Goal: Task Accomplishment & Management: Use online tool/utility

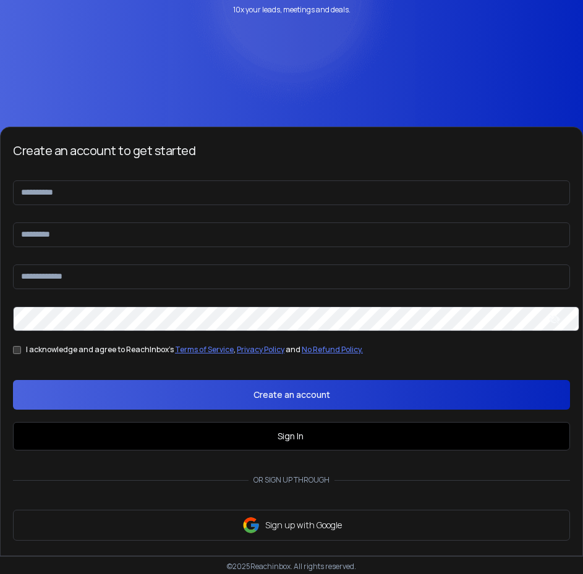
scroll to position [97, 0]
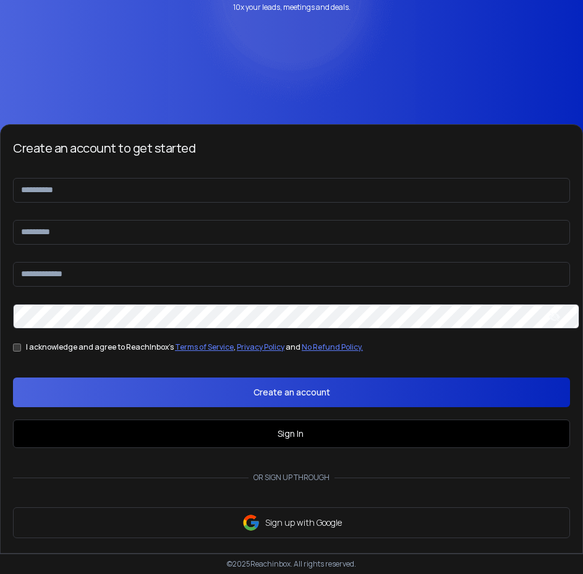
click at [298, 428] on link "Sign In" at bounding box center [291, 434] width 28 height 12
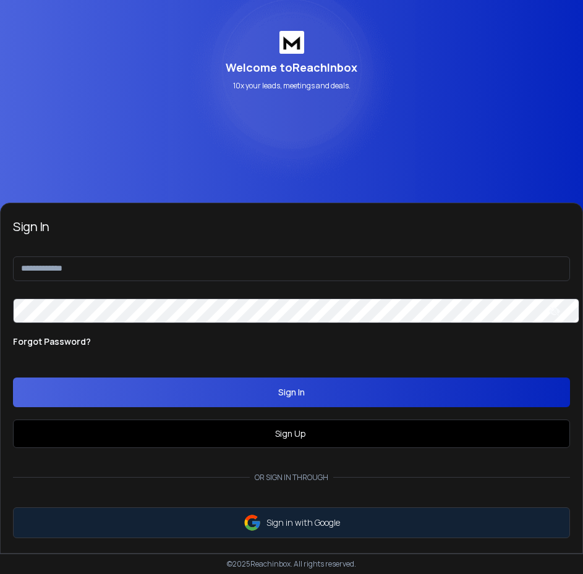
click at [300, 525] on p "Sign in with Google" at bounding box center [303, 523] width 74 height 12
click at [308, 527] on p "Sign in with Google" at bounding box center [303, 523] width 74 height 12
click at [300, 527] on p "Sign in with Google" at bounding box center [303, 523] width 74 height 12
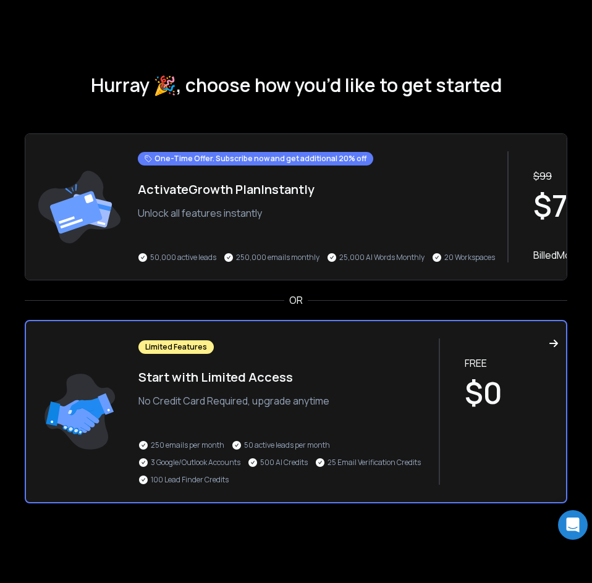
click at [510, 386] on h1 "$0" at bounding box center [512, 393] width 94 height 30
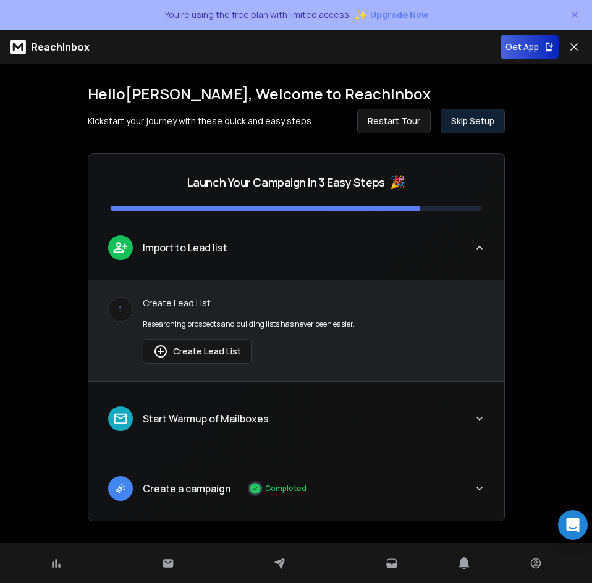
click at [465, 115] on span "Skip Setup" at bounding box center [472, 121] width 43 height 12
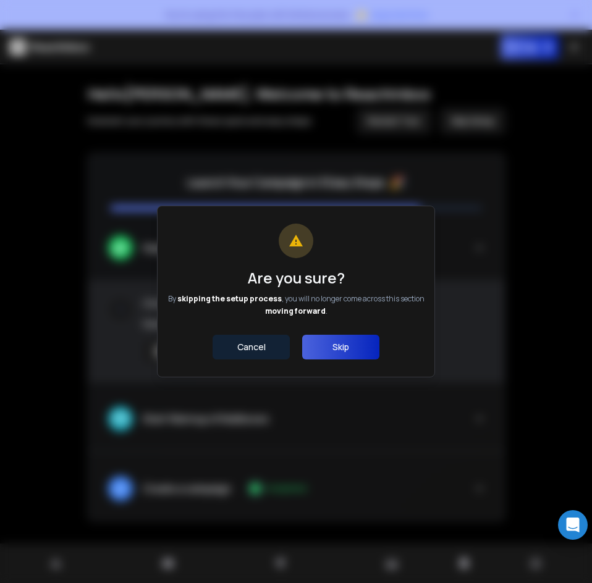
click at [341, 338] on button "Skip" at bounding box center [340, 347] width 77 height 25
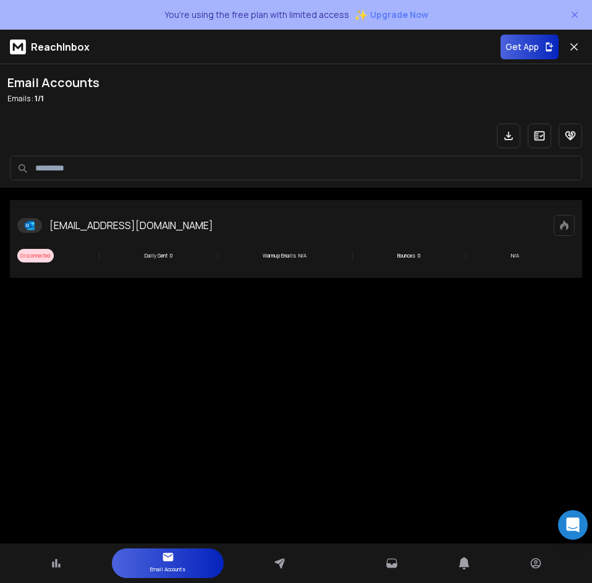
click at [48, 245] on div "[EMAIL_ADDRESS][DOMAIN_NAME] Disconnected | Daily Sent 0 | Warmup Emails N/A | …" at bounding box center [296, 239] width 572 height 63
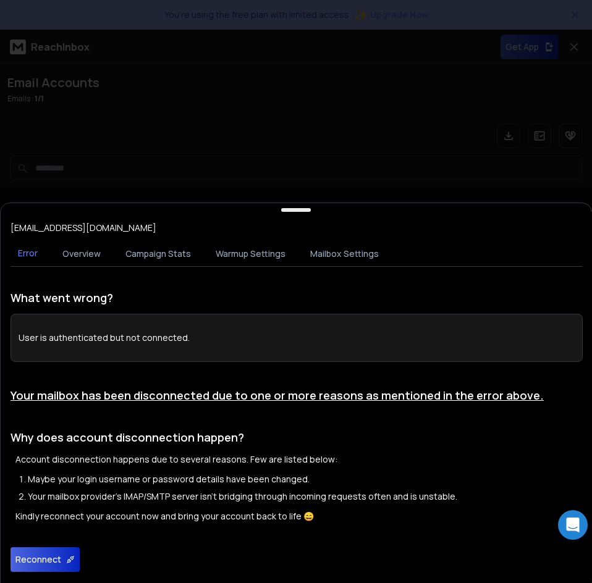
click at [32, 555] on button "Reconnect" at bounding box center [45, 560] width 69 height 25
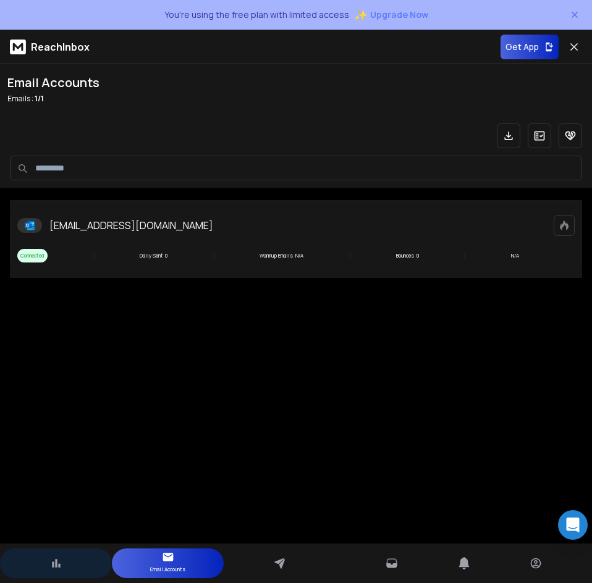
click at [48, 567] on div at bounding box center [56, 564] width 112 height 30
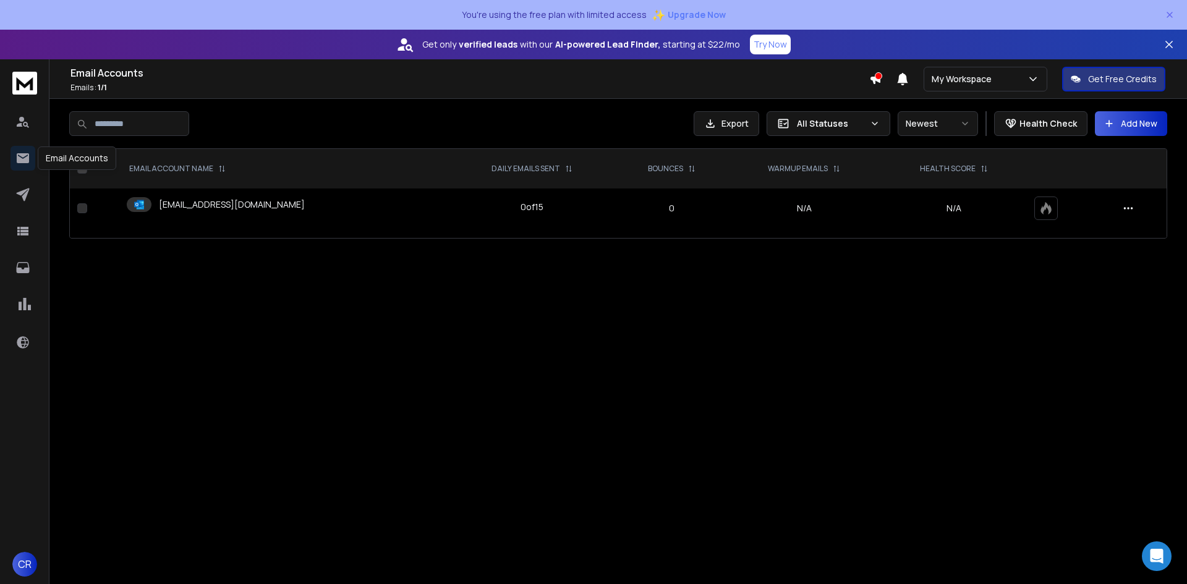
click at [21, 158] on icon at bounding box center [23, 158] width 12 height 10
drag, startPoint x: 612, startPoint y: 397, endPoint x: 782, endPoint y: 284, distance: 204.6
click at [582, 397] on div "You're using the free plan with limited access ✨ Upgrade Now Get only verified …" at bounding box center [593, 292] width 1187 height 584
click at [582, 77] on div at bounding box center [877, 75] width 7 height 7
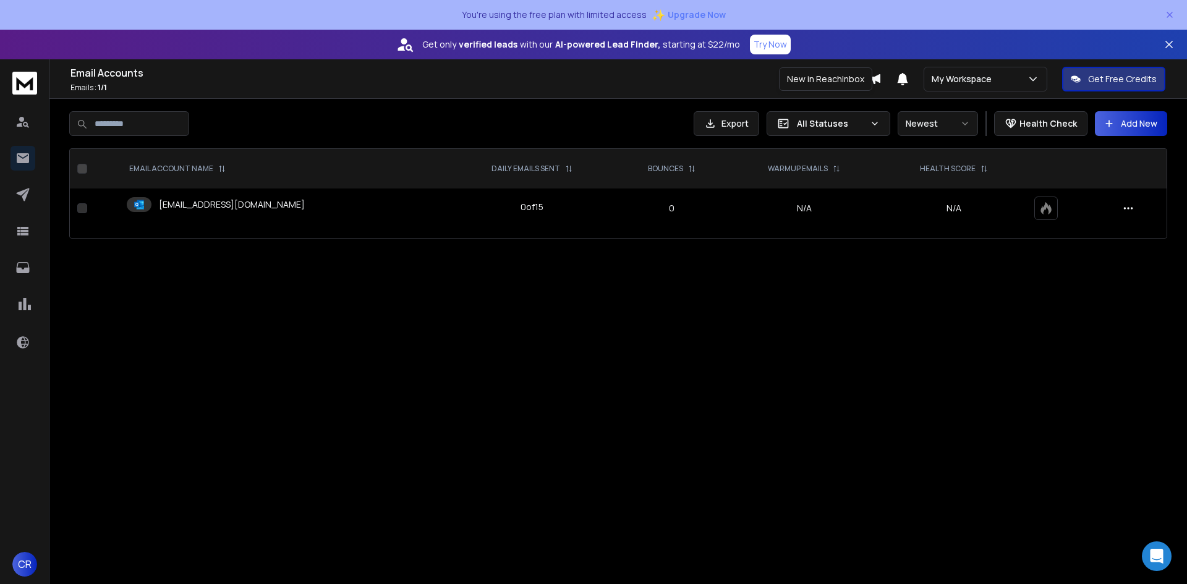
click at [582, 78] on icon at bounding box center [875, 79] width 10 height 10
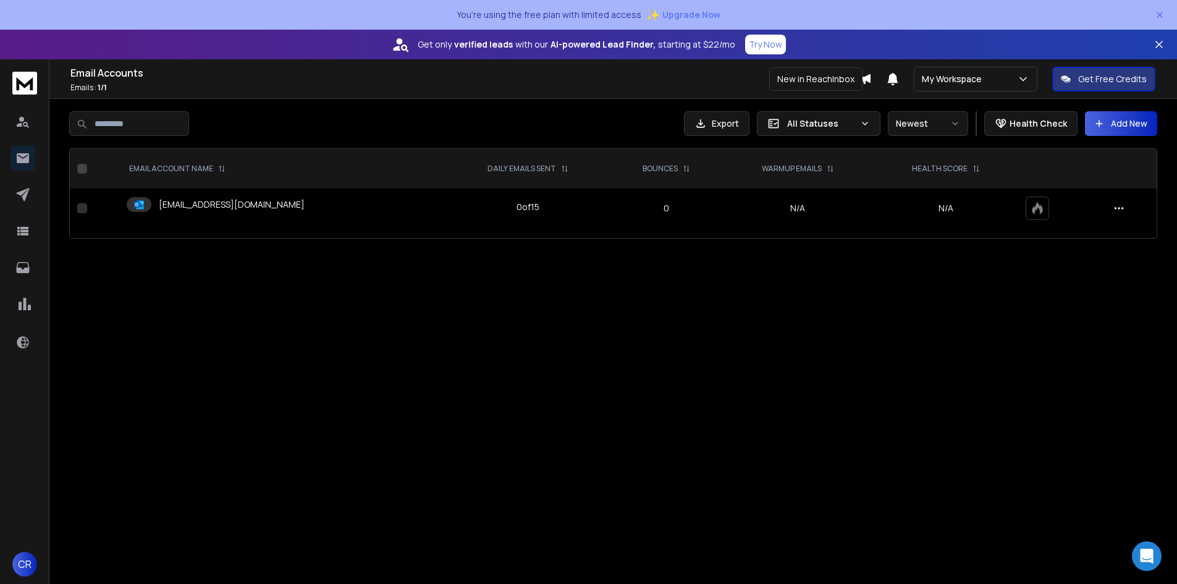
click at [582, 75] on icon at bounding box center [866, 79] width 12 height 12
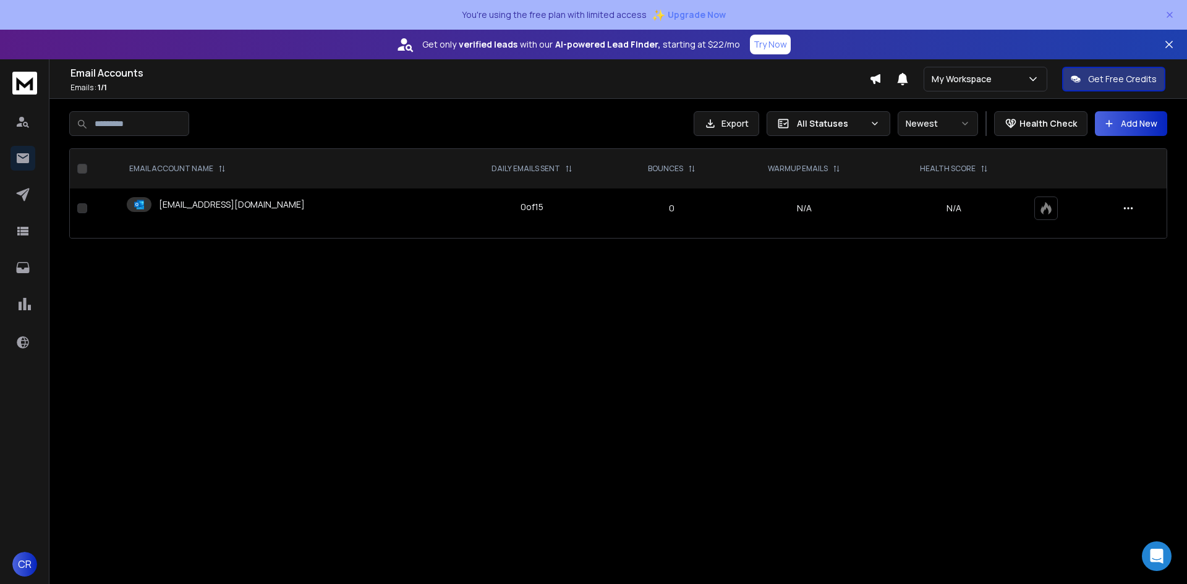
click at [582, 75] on h1 "Email Accounts" at bounding box center [469, 73] width 798 height 15
click at [582, 78] on icon at bounding box center [875, 79] width 10 height 10
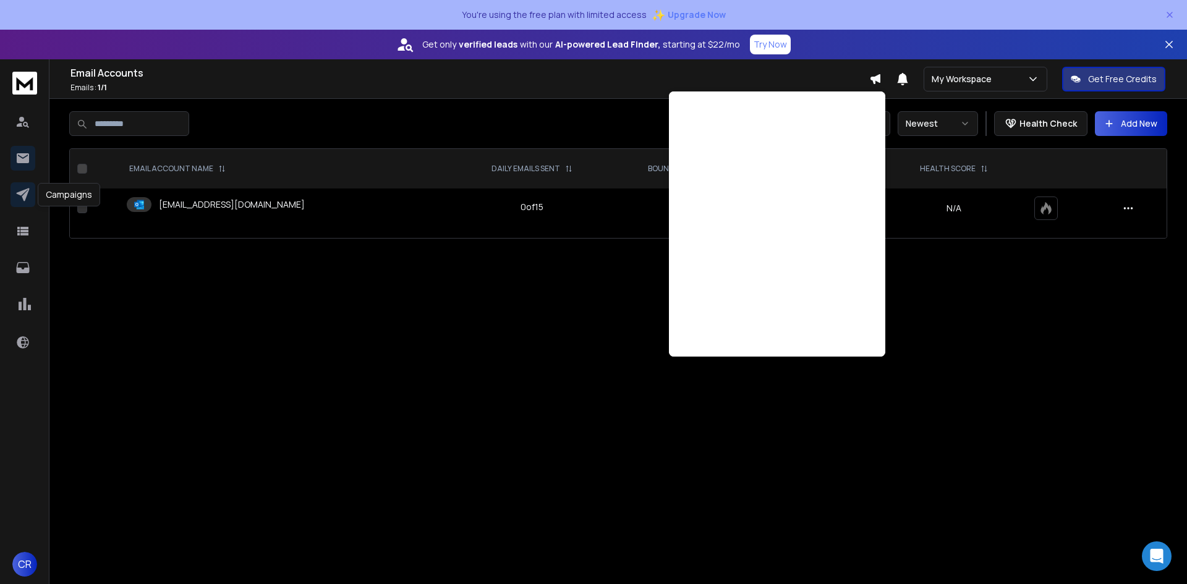
click at [23, 192] on icon at bounding box center [22, 194] width 13 height 13
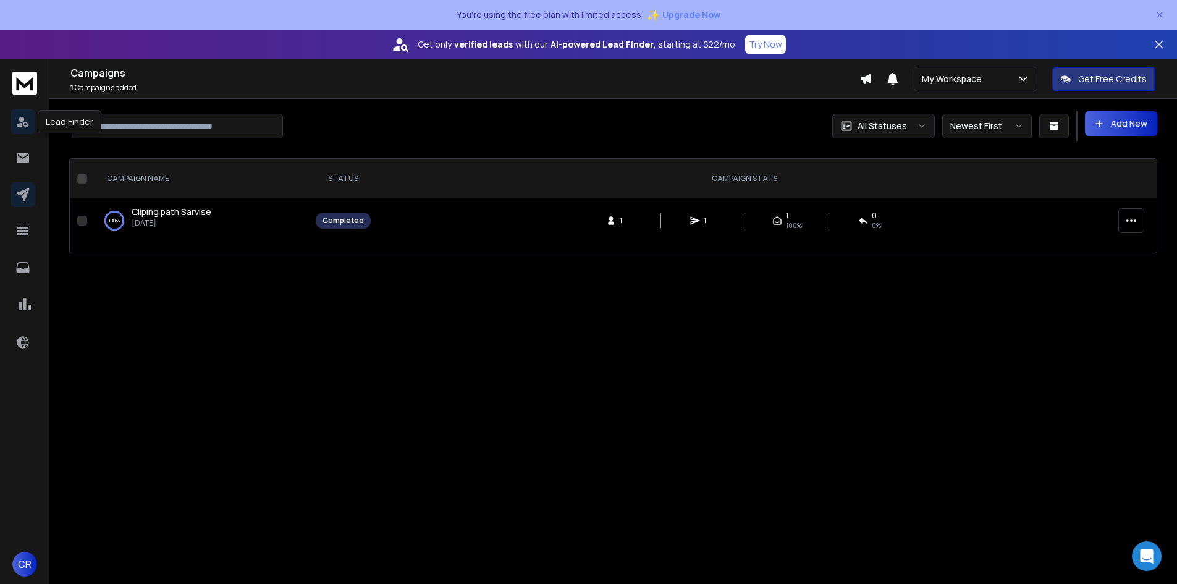
click at [23, 118] on circle at bounding box center [21, 119] width 5 height 5
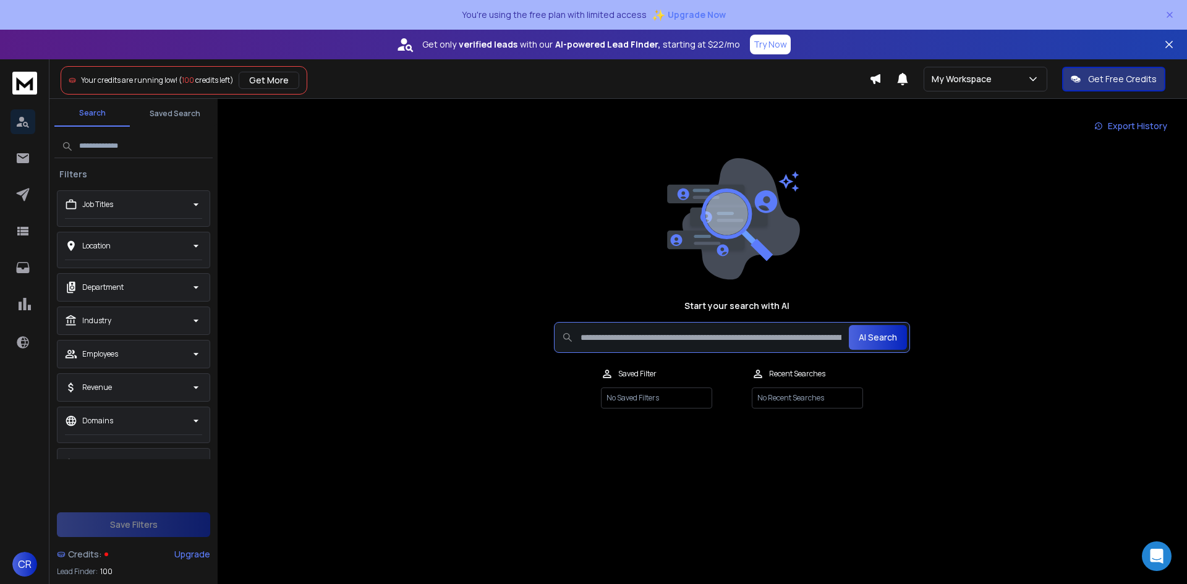
click at [21, 93] on img at bounding box center [24, 83] width 25 height 23
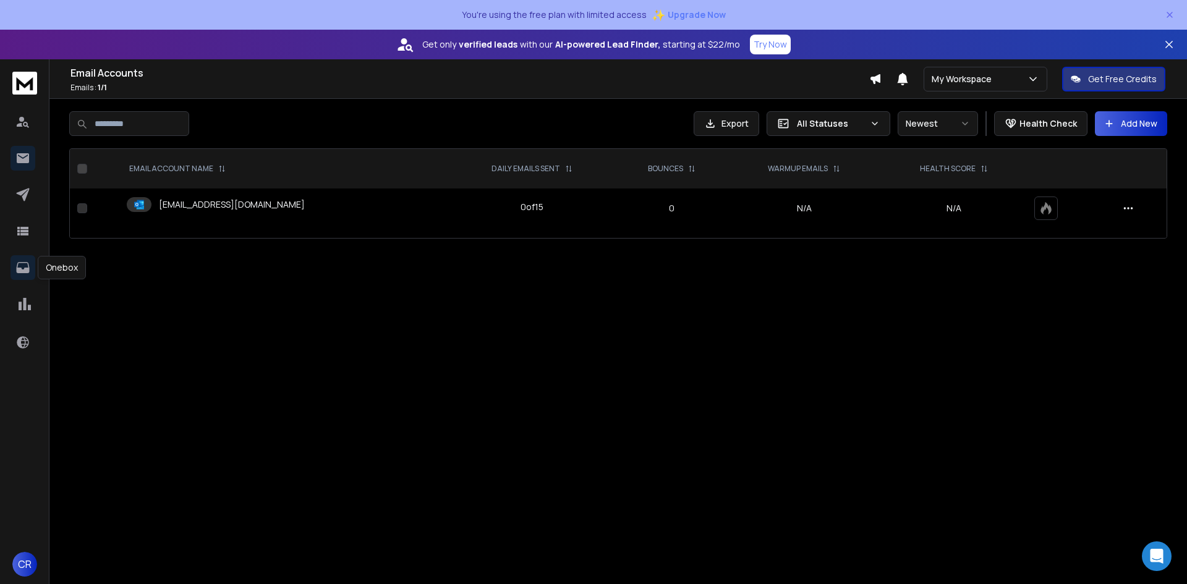
click at [17, 263] on icon at bounding box center [22, 267] width 15 height 15
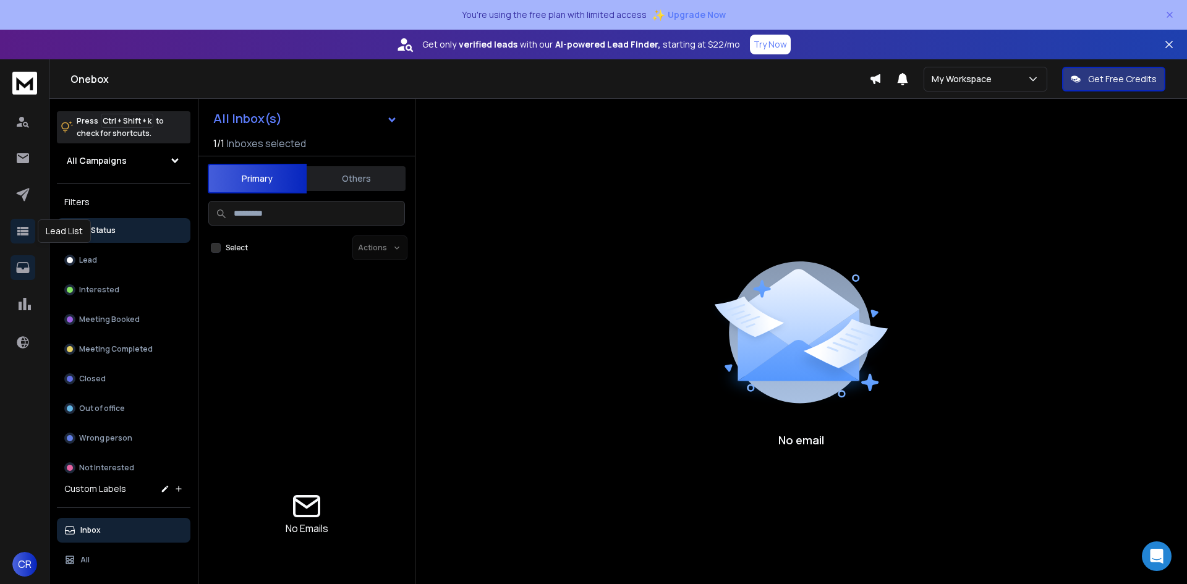
click at [18, 230] on icon at bounding box center [22, 231] width 11 height 9
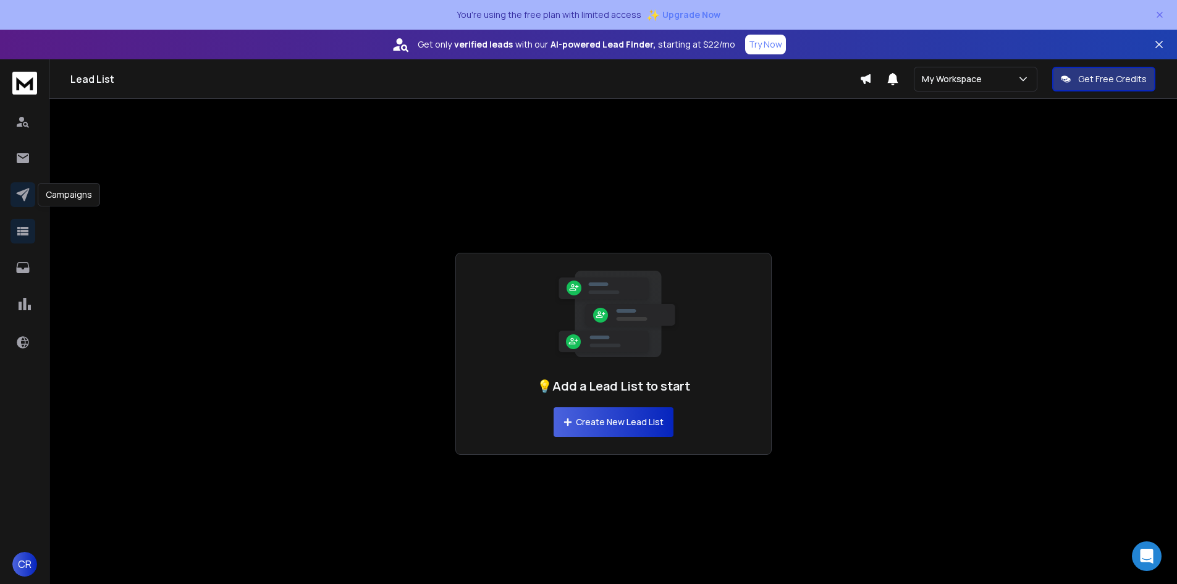
click at [15, 193] on icon at bounding box center [22, 194] width 15 height 15
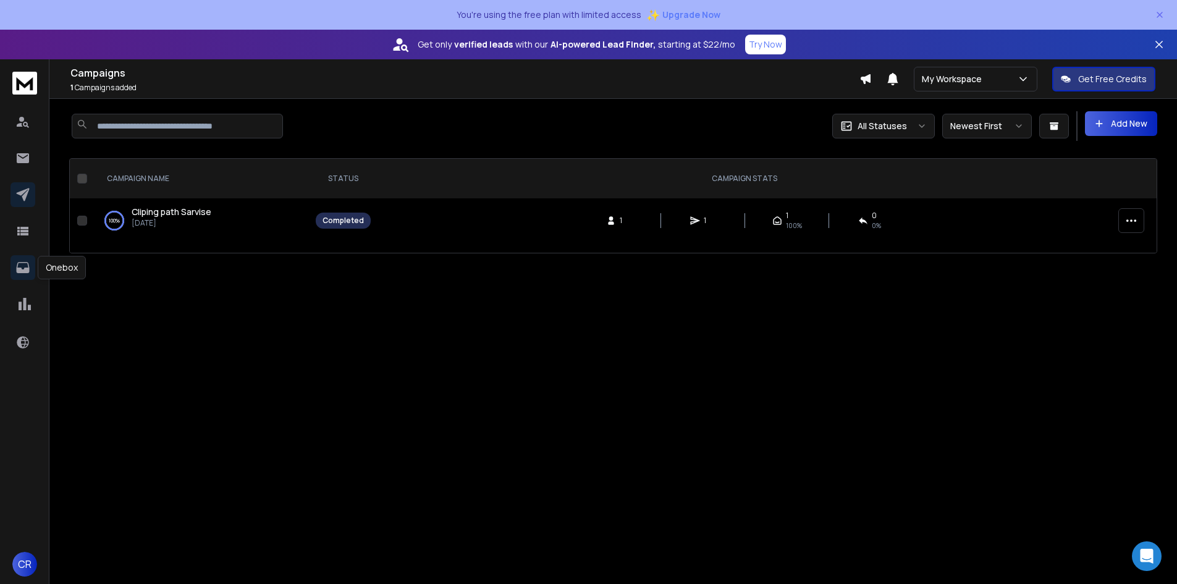
click at [23, 268] on icon at bounding box center [22, 267] width 15 height 15
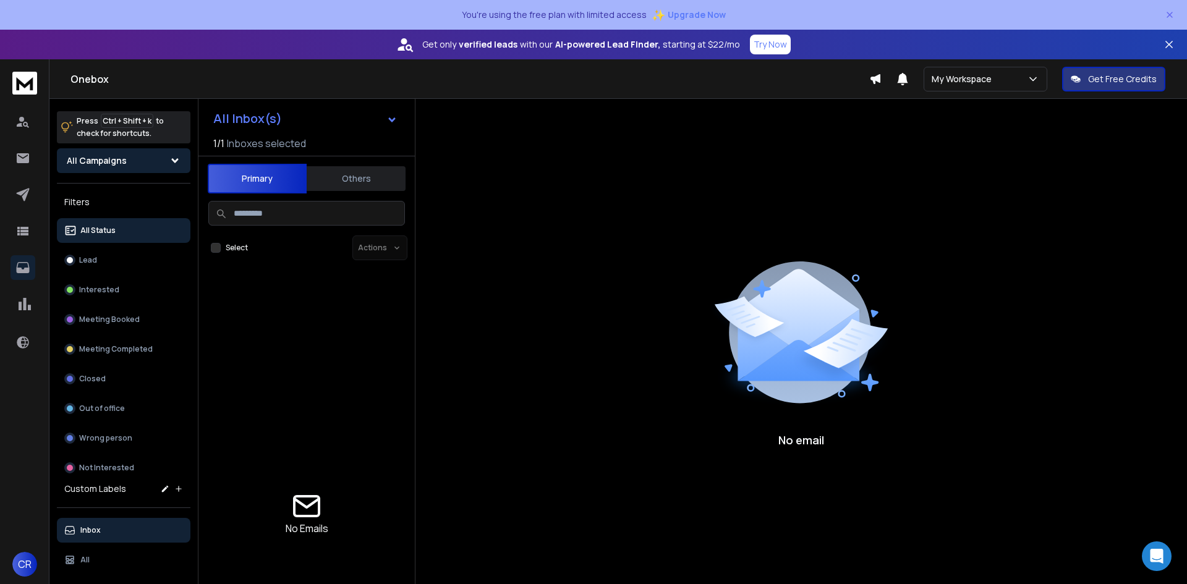
click at [154, 159] on button "All Campaigns" at bounding box center [123, 160] width 133 height 25
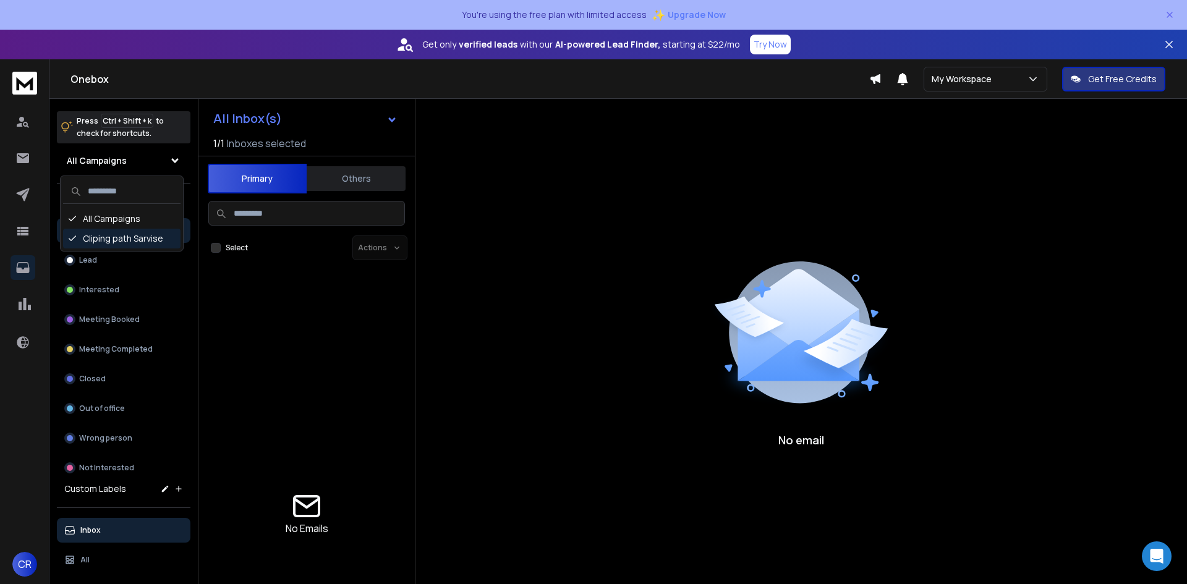
click at [137, 240] on div "Cliping path Sarvise" at bounding box center [121, 239] width 117 height 20
click at [103, 529] on button "Inbox" at bounding box center [123, 530] width 133 height 25
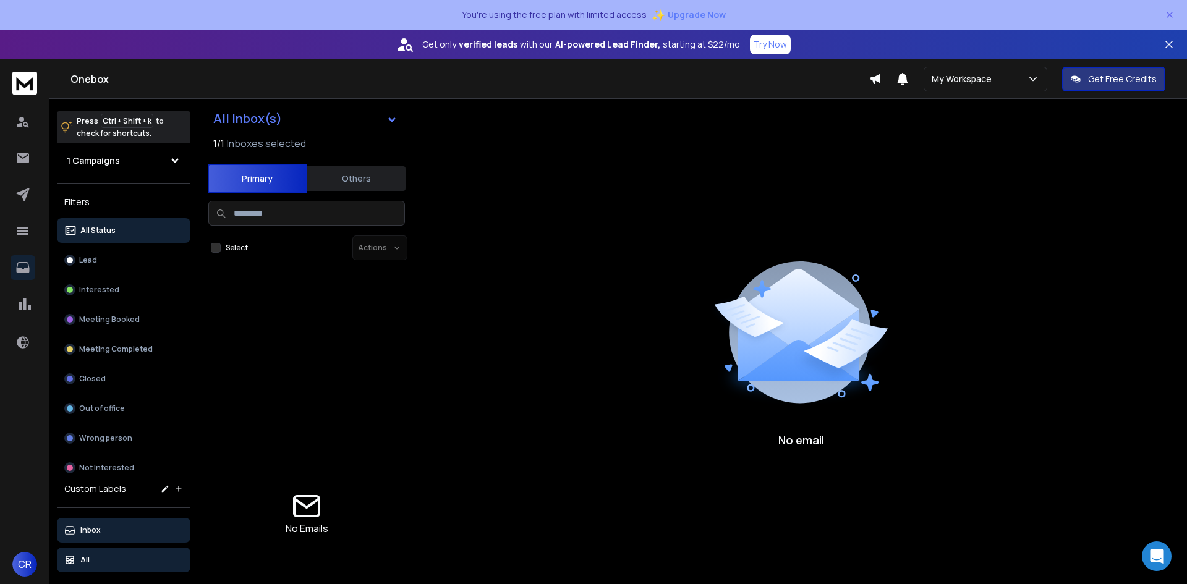
click at [85, 564] on p "All" at bounding box center [84, 560] width 9 height 10
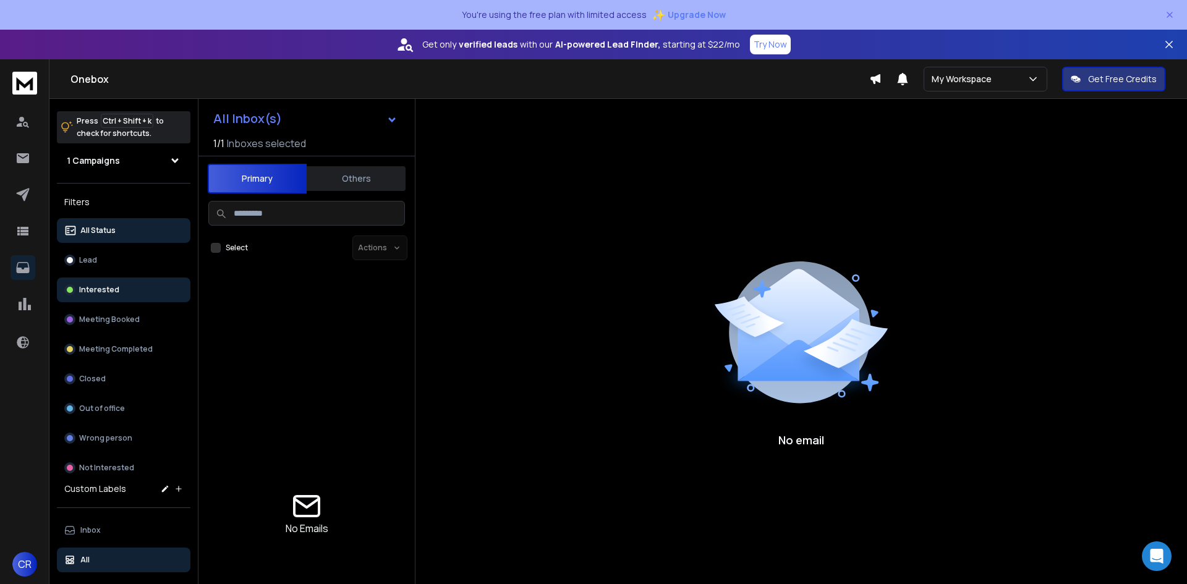
click at [105, 292] on p "Interested" at bounding box center [99, 290] width 40 height 10
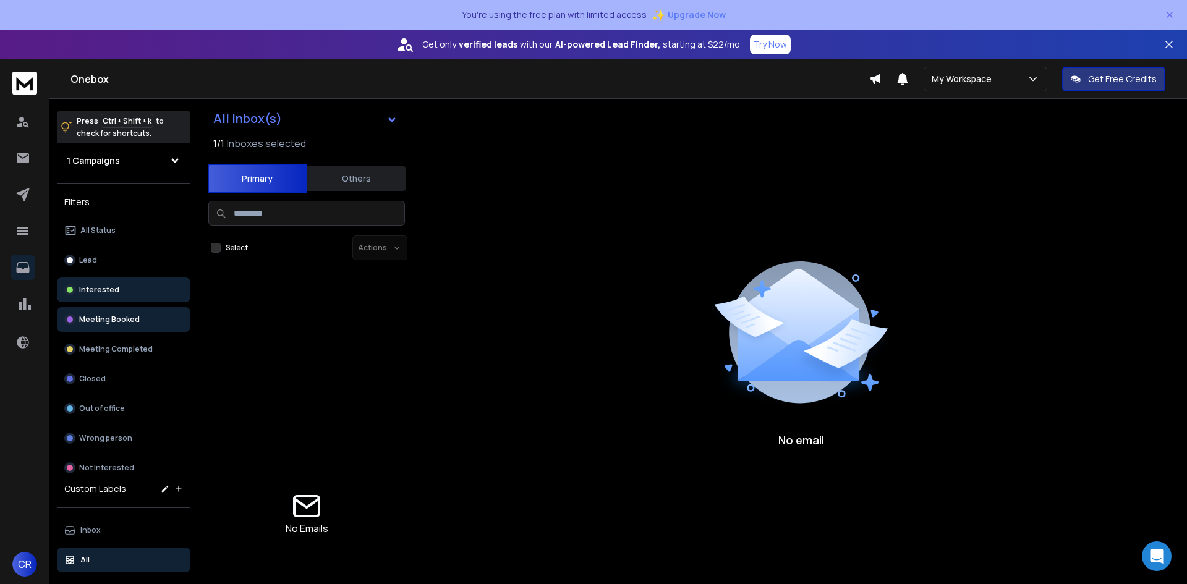
click at [109, 307] on button "Meeting Booked" at bounding box center [123, 319] width 133 height 25
click at [169, 157] on icon at bounding box center [174, 160] width 11 height 11
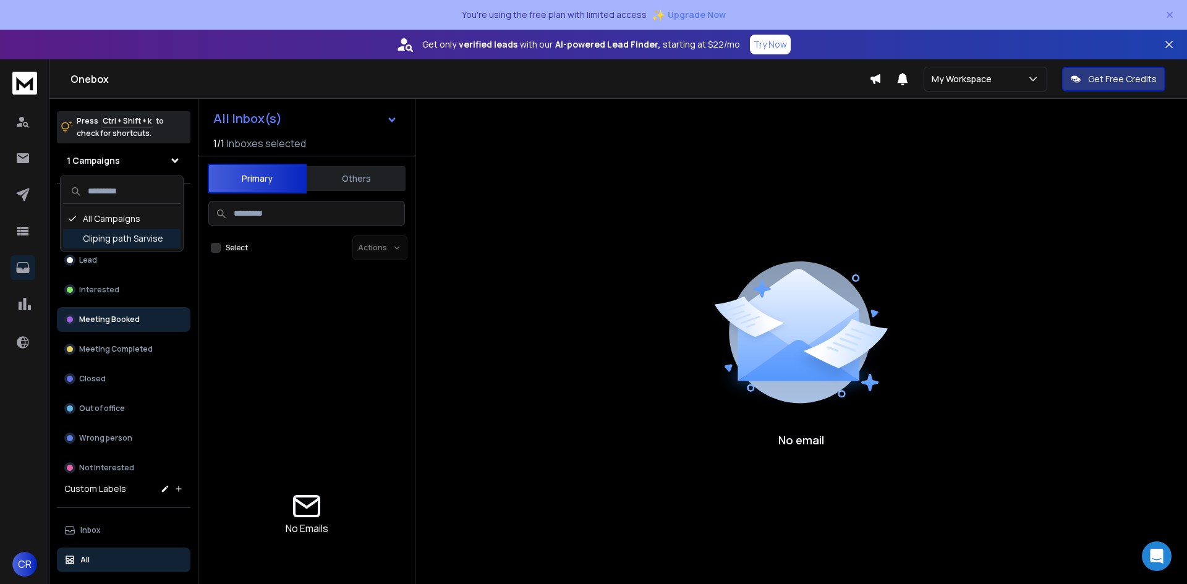
click at [109, 236] on div "Cliping path Sarvise" at bounding box center [121, 239] width 117 height 20
click at [582, 255] on div at bounding box center [801, 332] width 270 height 174
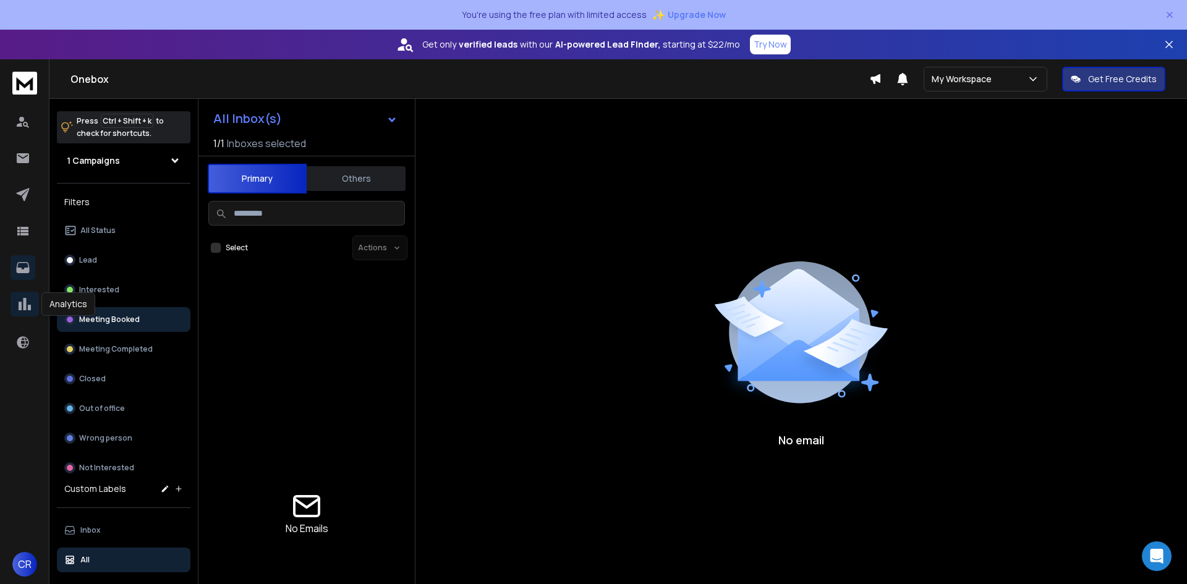
click at [25, 294] on link at bounding box center [25, 304] width 28 height 28
